Goal: Check status

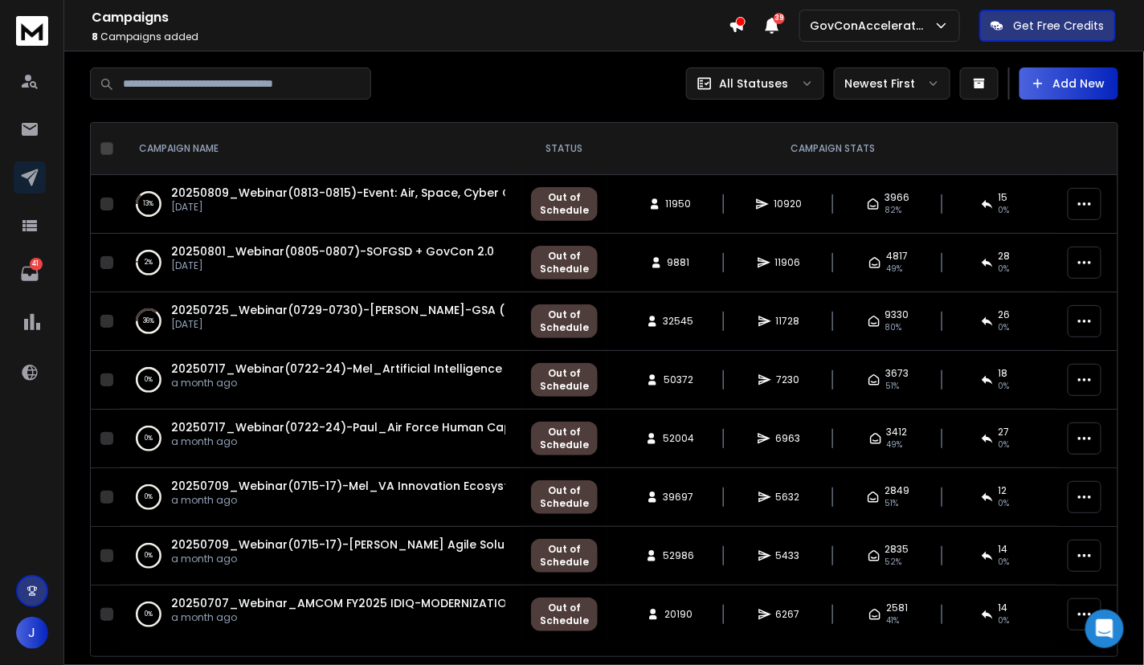
click at [400, 193] on span "20250809_Webinar(0813-0815)-Event: Air, Space, Cyber Con2025" at bounding box center [363, 193] width 384 height 16
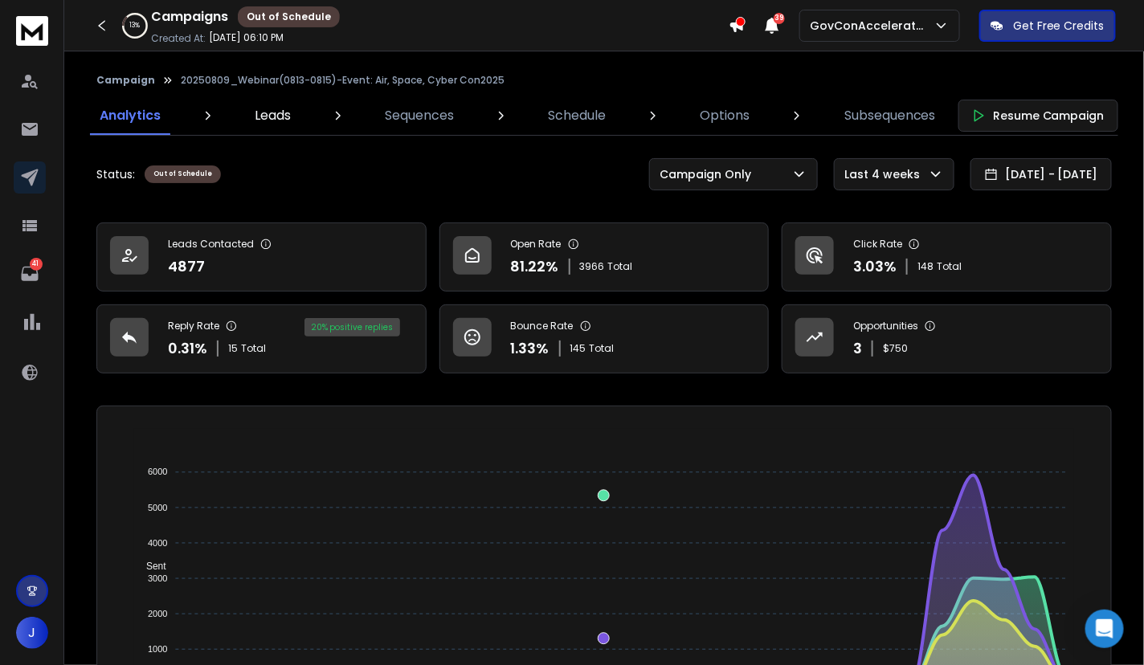
click at [277, 113] on p "Leads" at bounding box center [273, 115] width 36 height 19
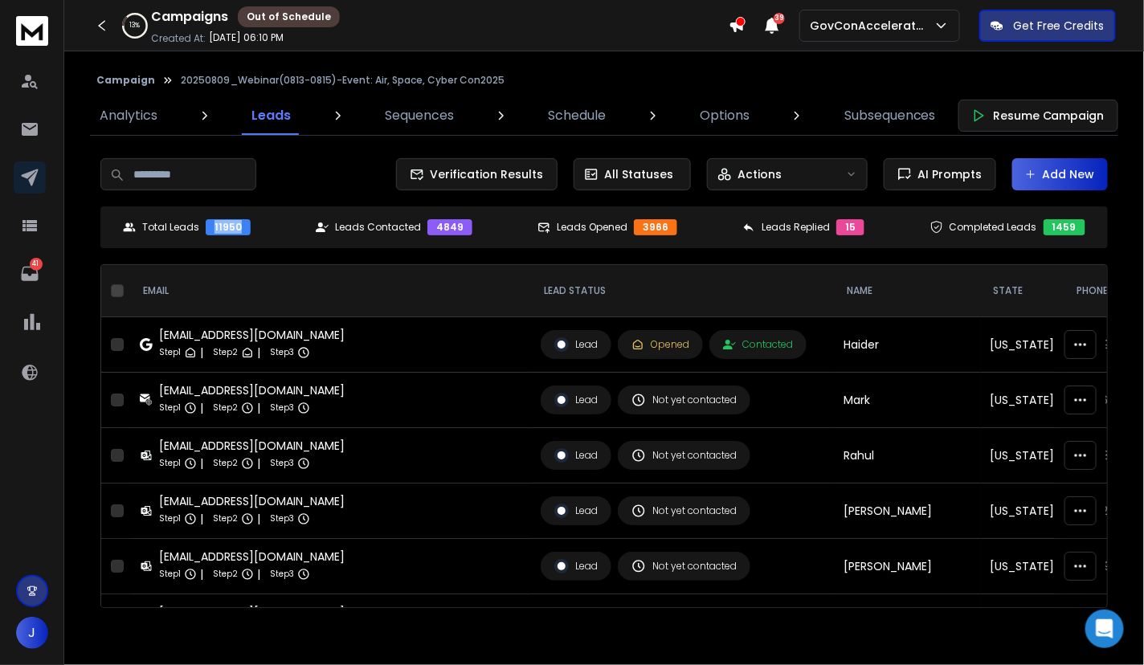
drag, startPoint x: 238, startPoint y: 227, endPoint x: 201, endPoint y: 228, distance: 36.9
click at [201, 228] on div "Total Leads 11950" at bounding box center [187, 227] width 128 height 16
click at [203, 250] on div "Verification Results All Statuses Actions AI Prompts Add New Total Leads 11950 …" at bounding box center [603, 375] width 1006 height 434
drag, startPoint x: 218, startPoint y: 228, endPoint x: 243, endPoint y: 228, distance: 25.7
click at [243, 228] on div "11950" at bounding box center [228, 227] width 45 height 16
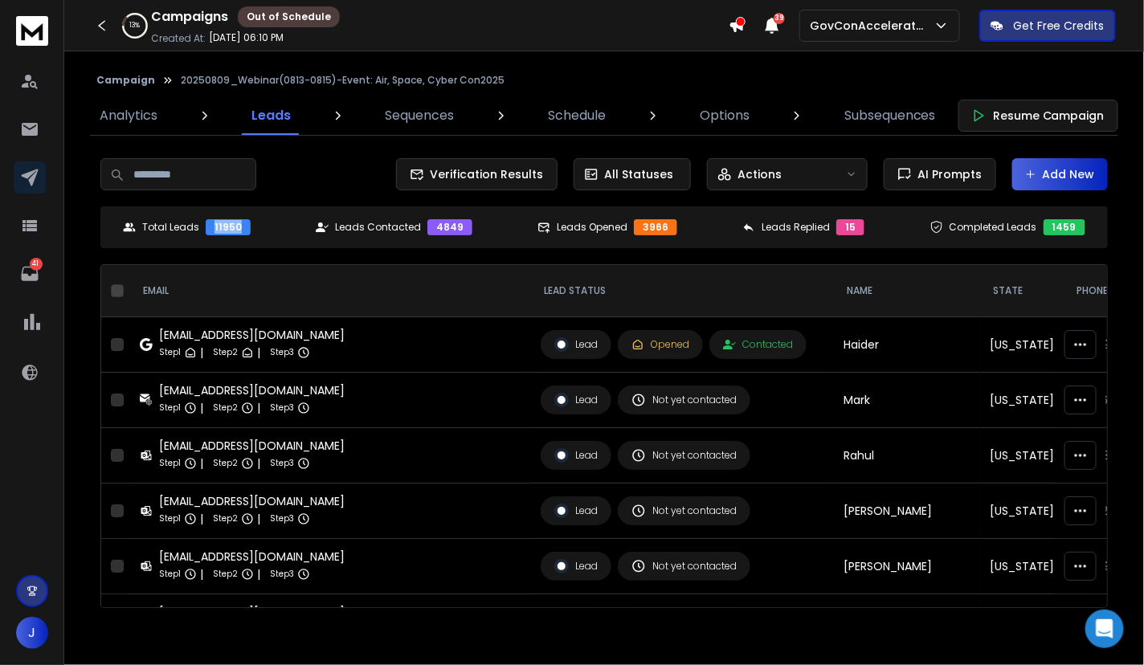
click at [255, 248] on div "Verification Results All Statuses Actions AI Prompts Add New Total Leads 11950 …" at bounding box center [603, 375] width 1006 height 434
drag, startPoint x: 239, startPoint y: 228, endPoint x: 198, endPoint y: 230, distance: 41.8
click at [197, 229] on div "Total Leads 11950" at bounding box center [187, 227] width 128 height 16
click at [206, 241] on div "Total Leads 11950 Leads Contacted 4849 Leads Opened 3966 Leads Replied 15 Compl…" at bounding box center [603, 227] width 1006 height 42
click at [891, 31] on p "GovConAccelerator" at bounding box center [871, 26] width 124 height 16
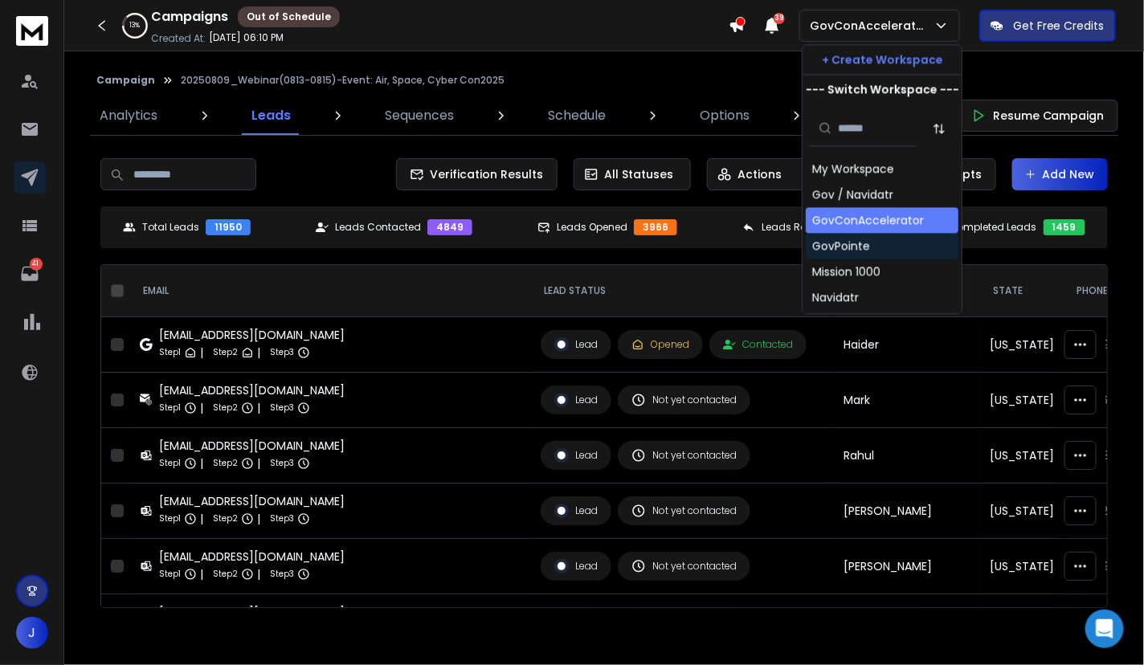
click at [857, 245] on div "GovPointe" at bounding box center [841, 246] width 58 height 16
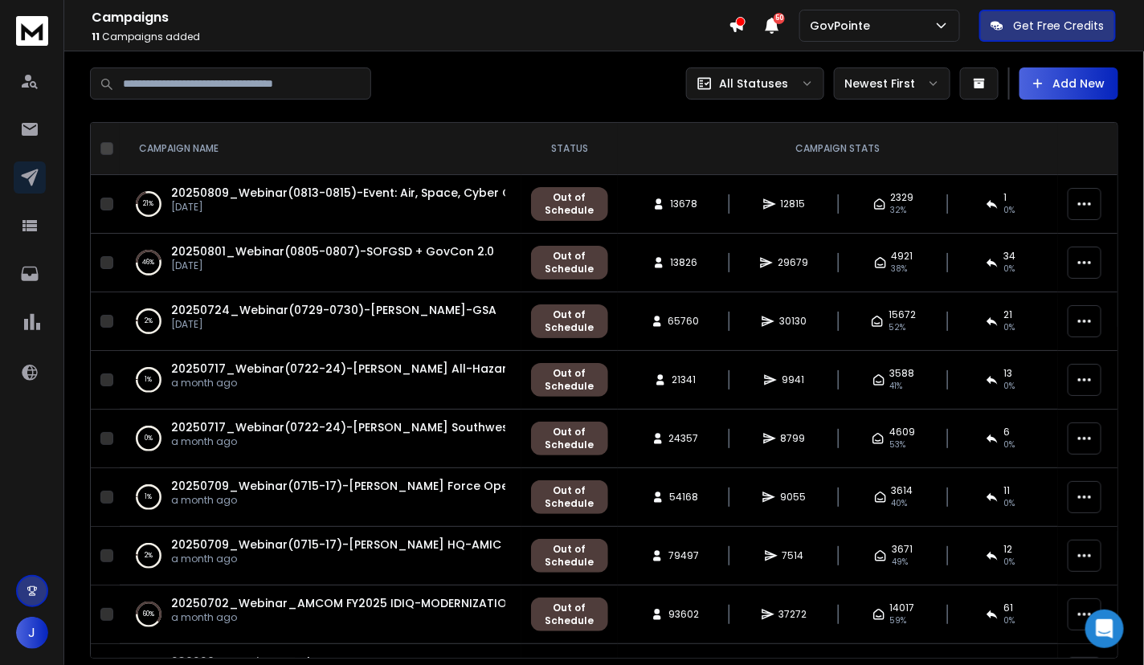
click at [259, 198] on span "20250809_Webinar(0813-0815)-Event: Air, Space, Cyber Con2025" at bounding box center [363, 193] width 384 height 16
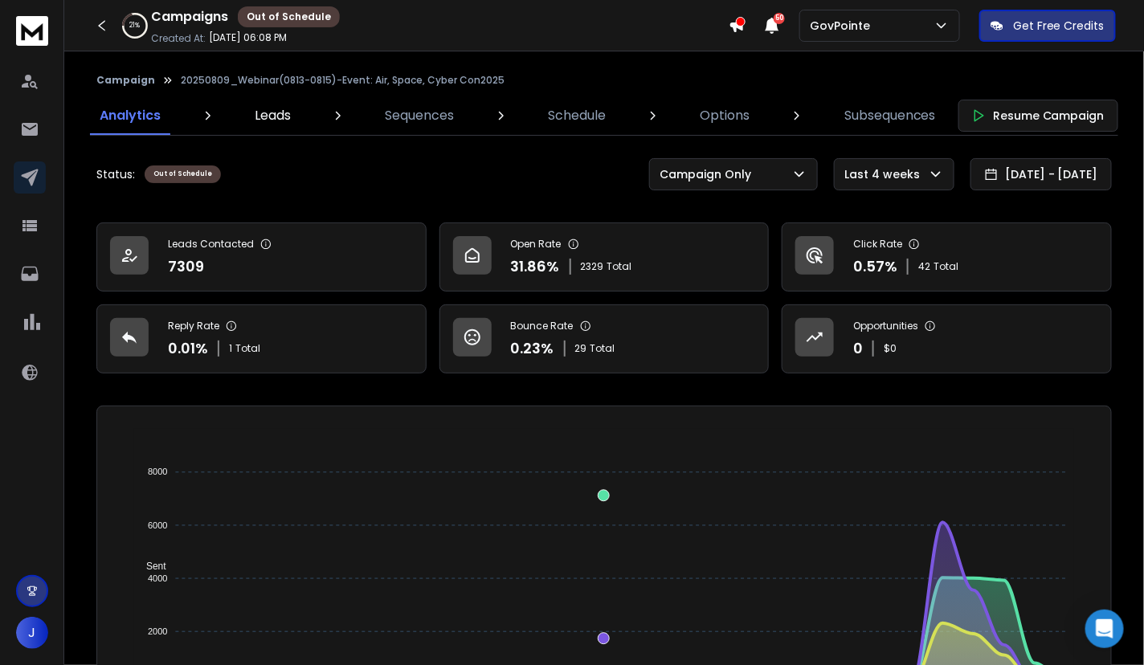
click at [274, 112] on p "Leads" at bounding box center [273, 115] width 36 height 19
